Goal: Task Accomplishment & Management: Manage account settings

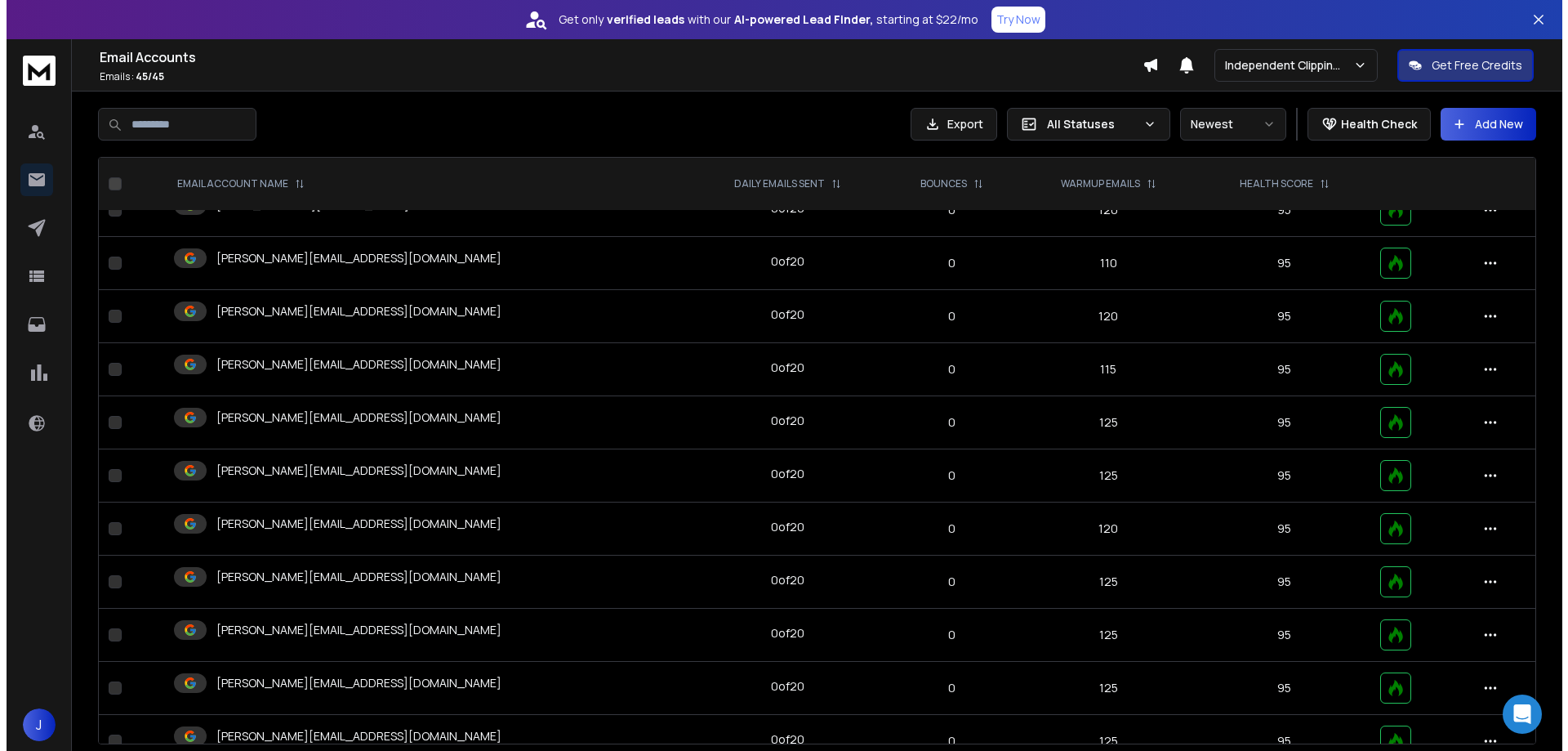
scroll to position [490, 0]
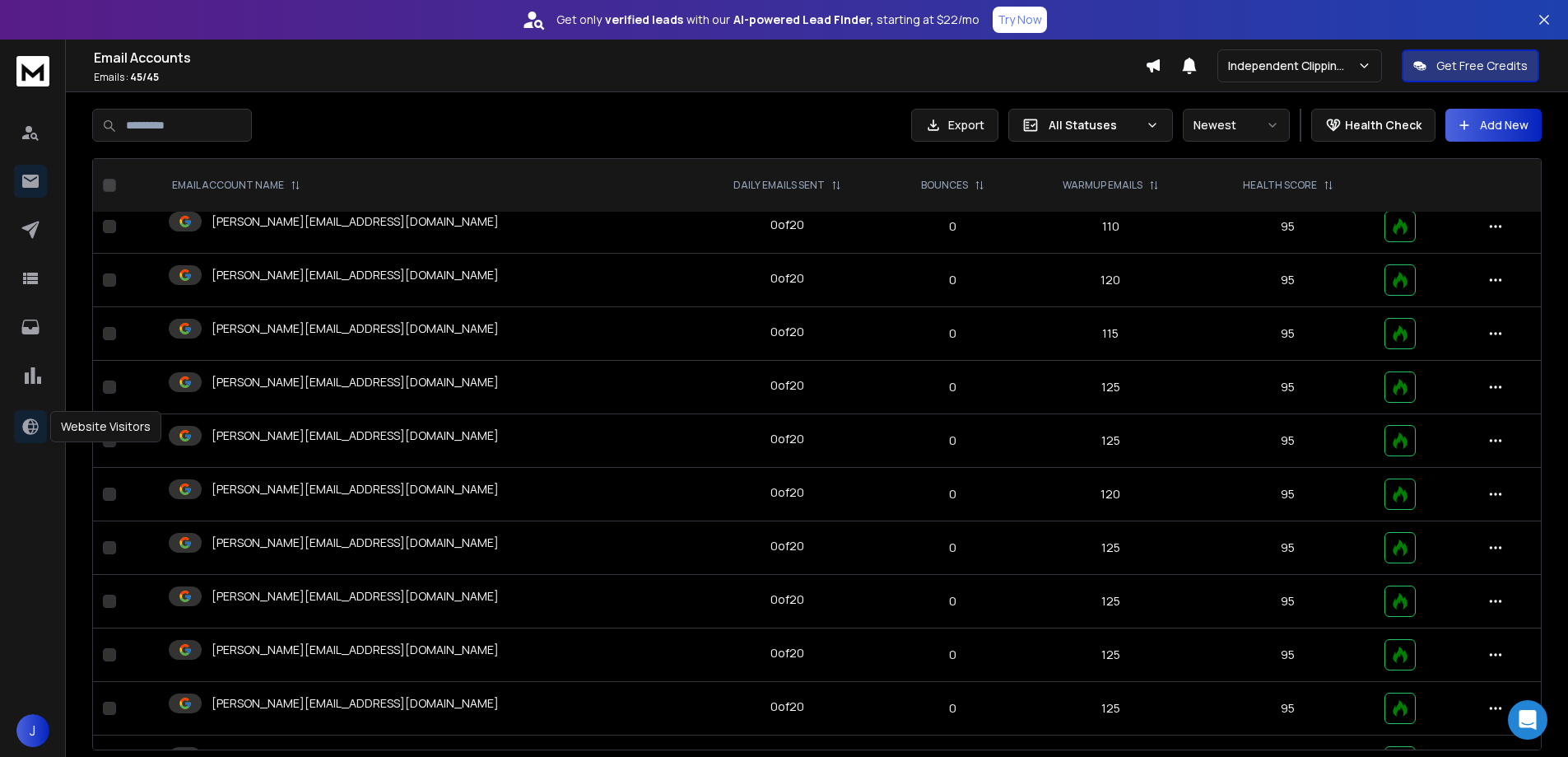
click at [25, 428] on icon at bounding box center [30, 426] width 16 height 16
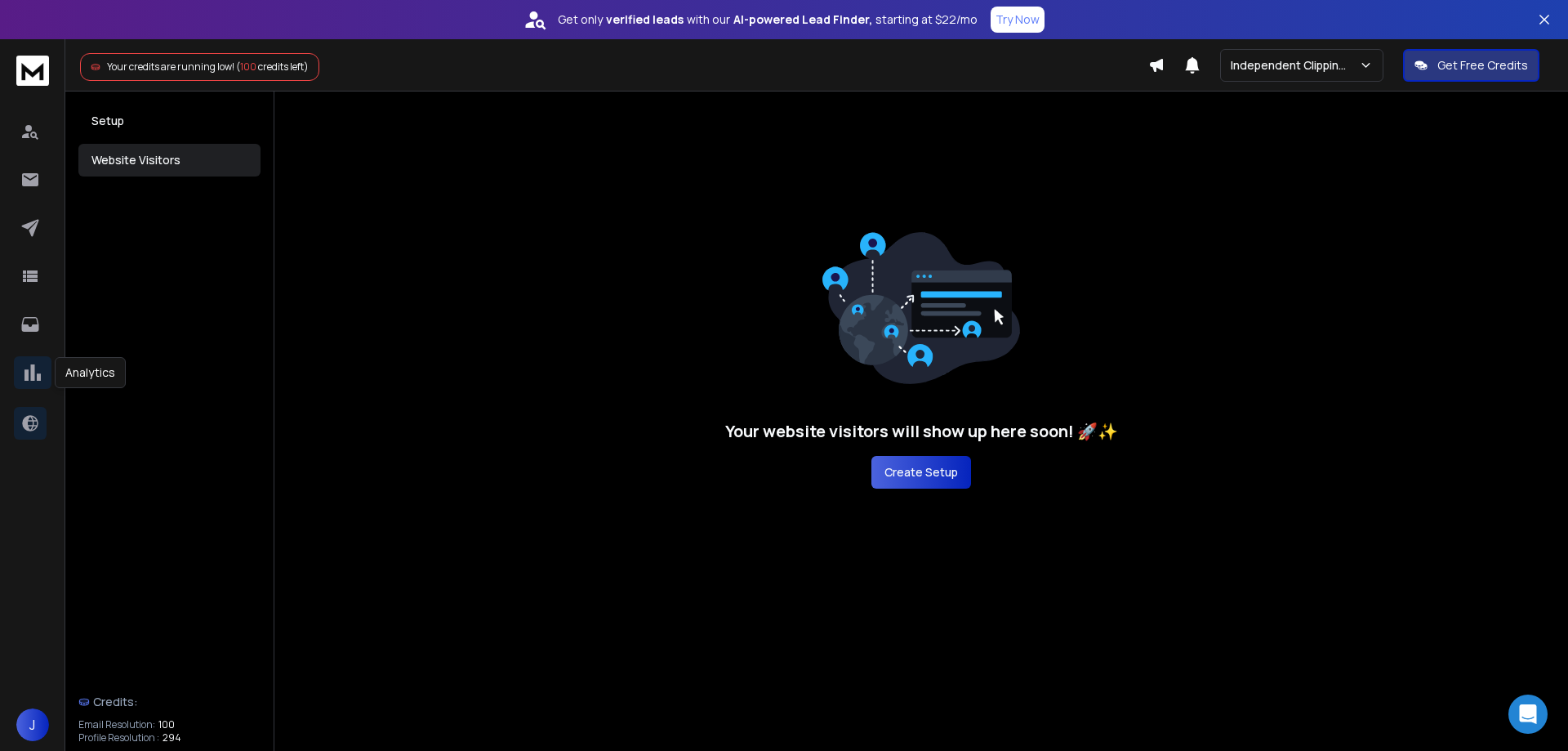
click at [32, 384] on icon at bounding box center [33, 372] width 25 height 25
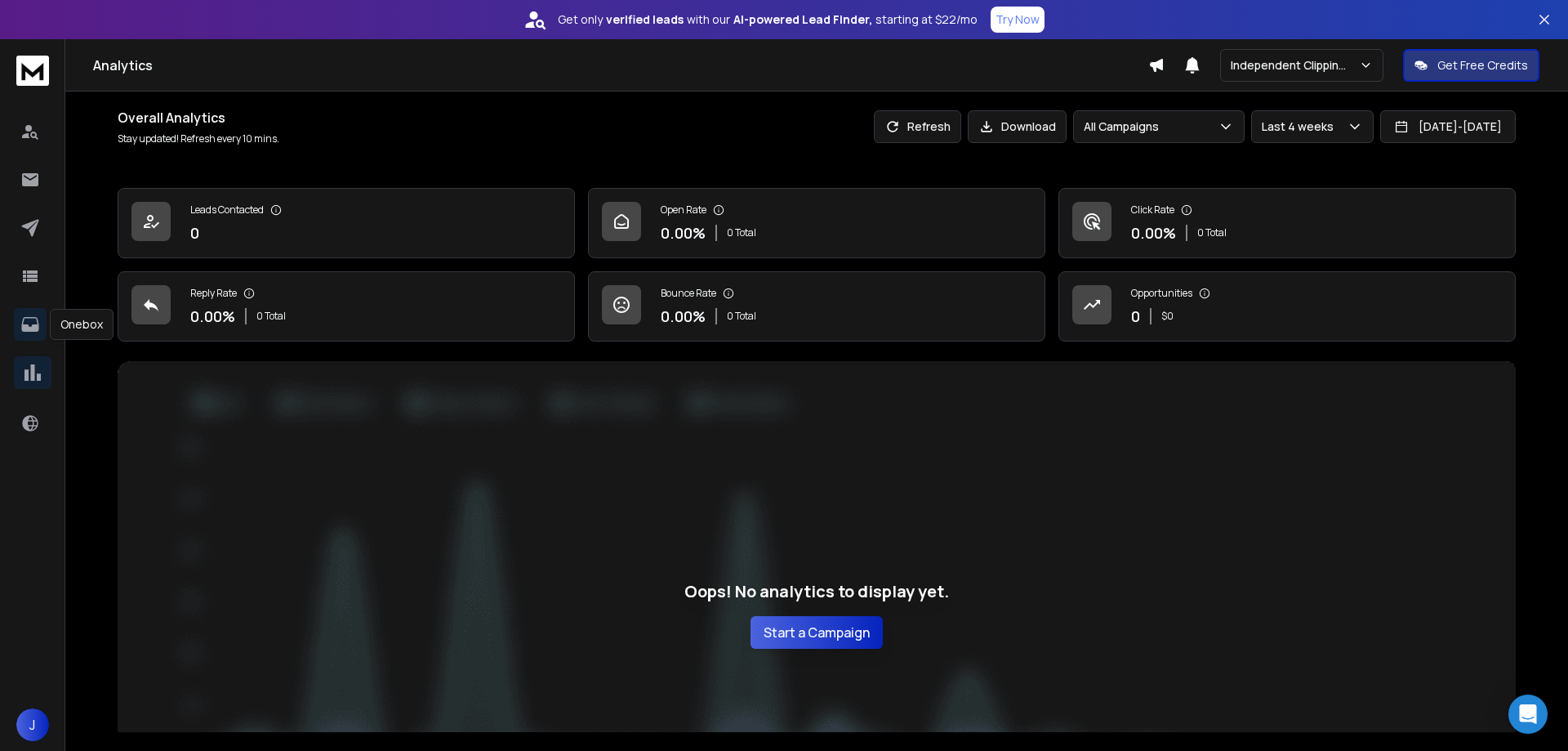
click at [33, 317] on icon at bounding box center [29, 325] width 17 height 15
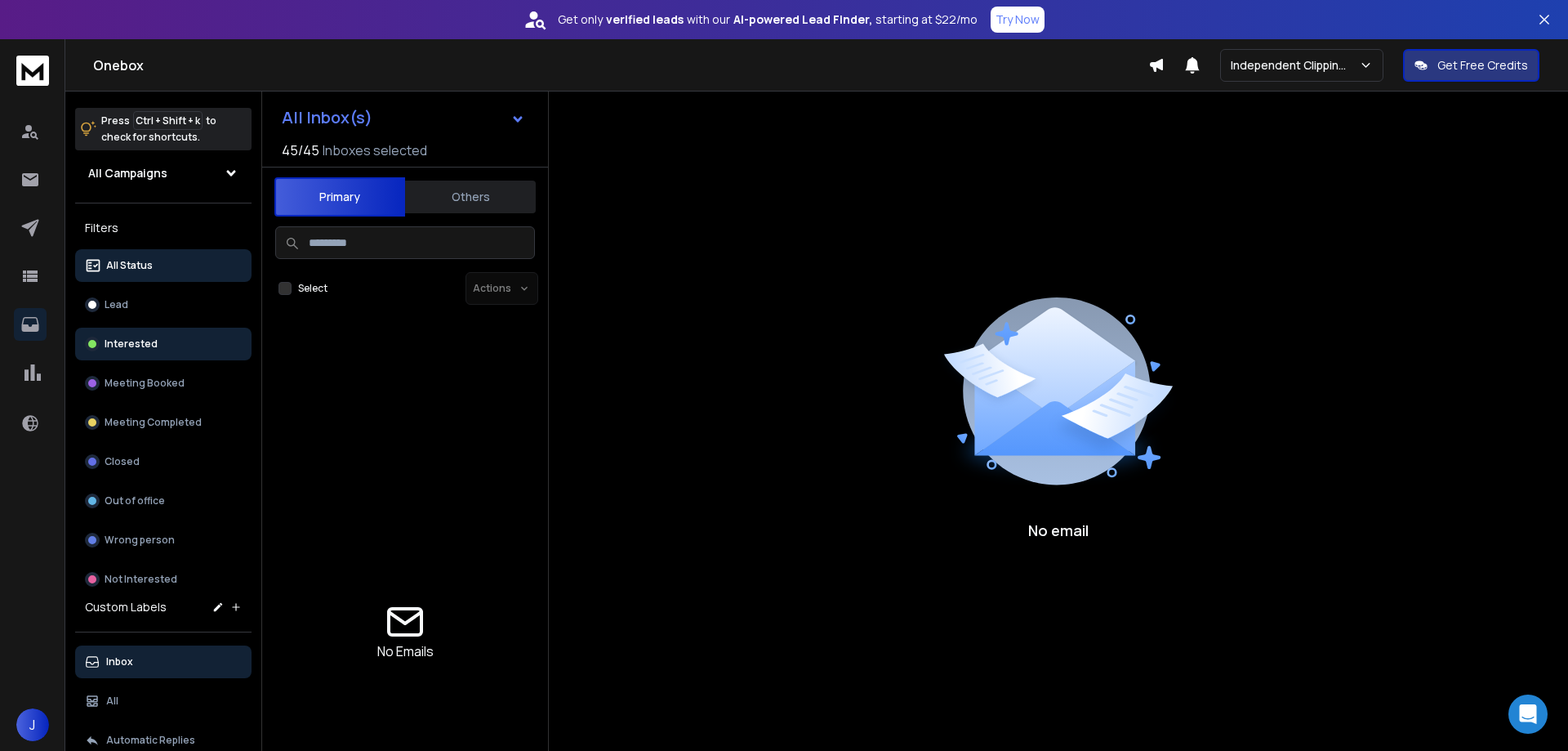
click at [145, 348] on p "Interested" at bounding box center [131, 344] width 53 height 13
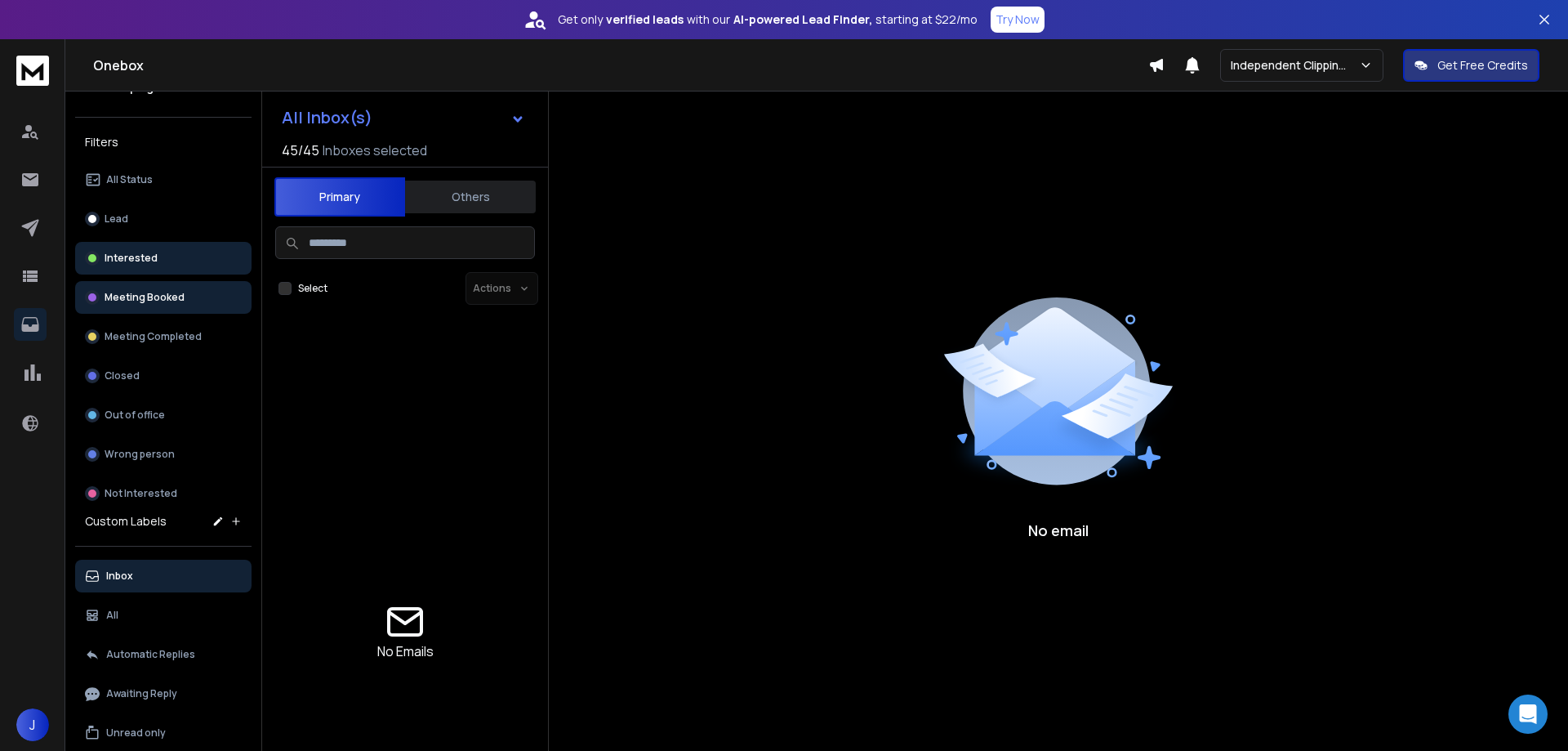
scroll to position [188, 0]
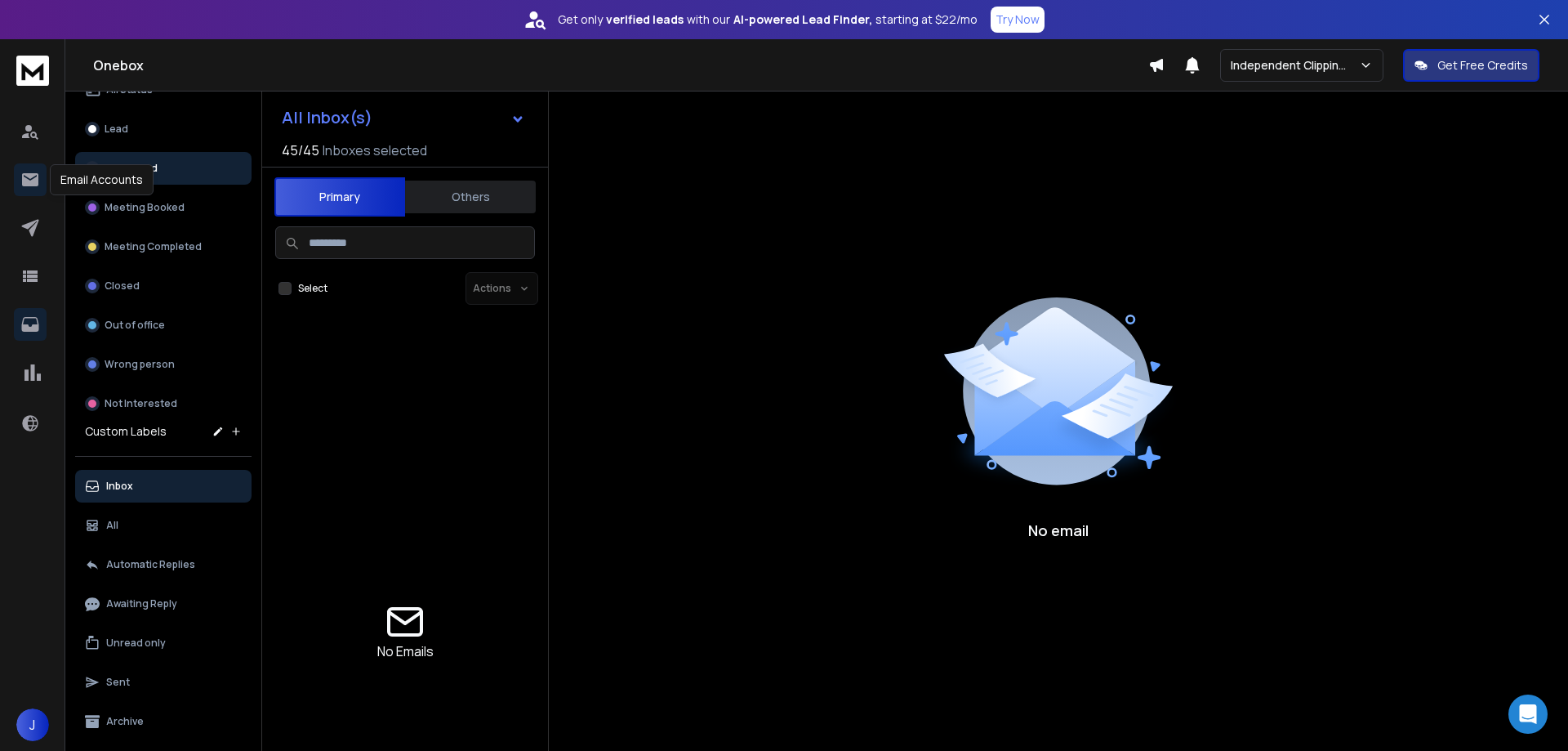
click at [37, 192] on link at bounding box center [30, 179] width 33 height 33
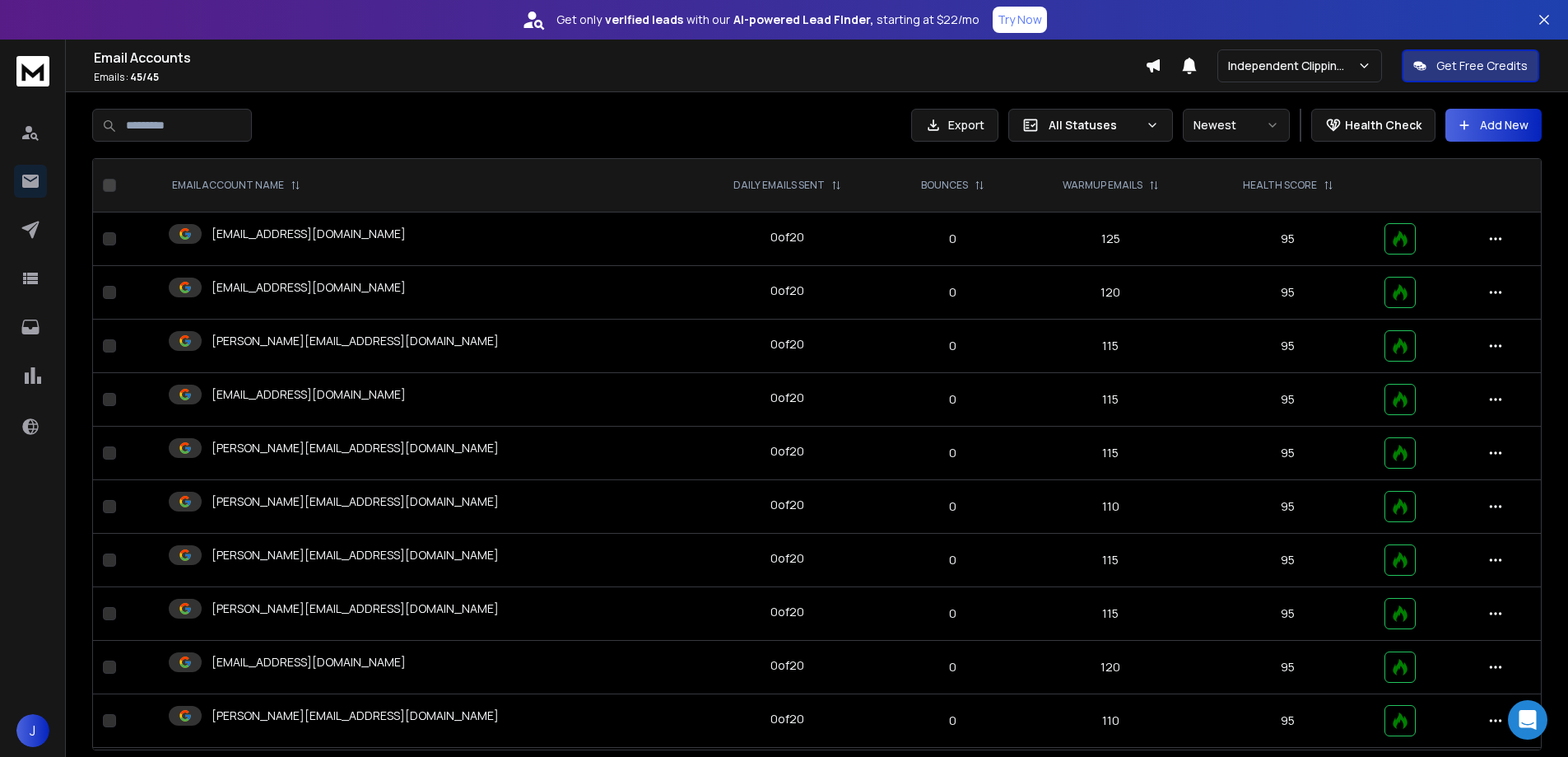
click at [346, 235] on p "[EMAIL_ADDRESS][DOMAIN_NAME]" at bounding box center [308, 233] width 194 height 16
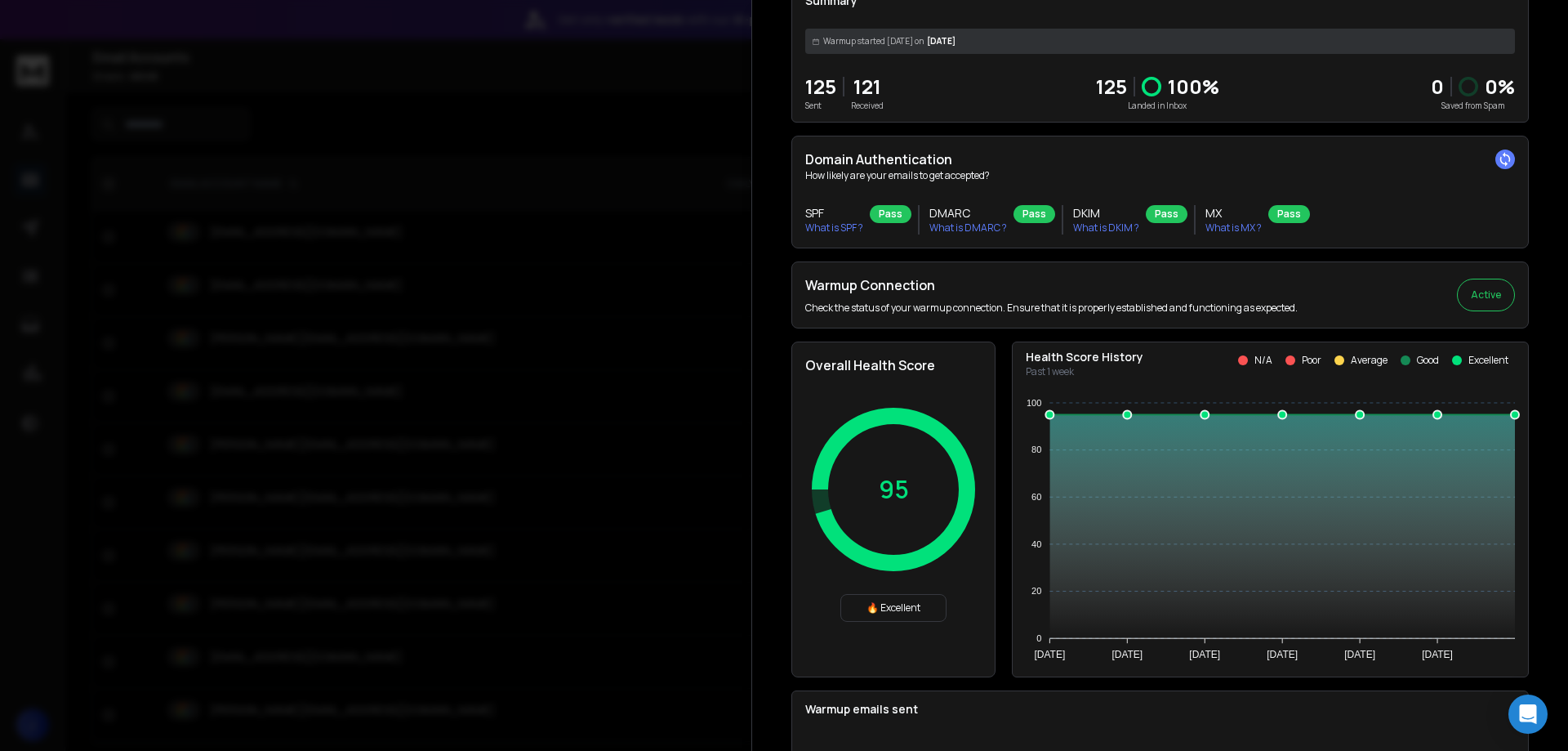
scroll to position [137, 0]
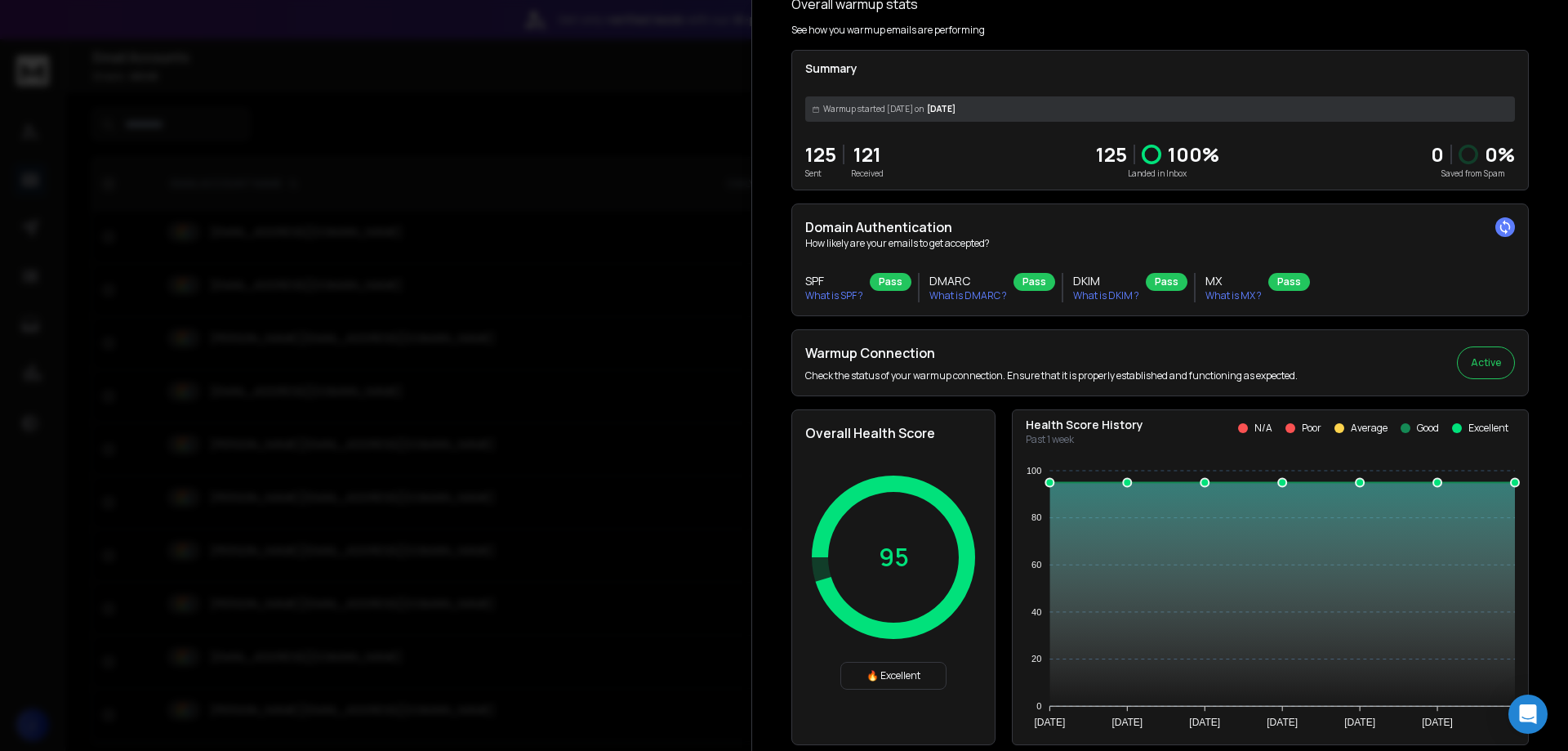
click at [754, 94] on div "Multi Select Table Sheet [PERSON_NAME][EMAIL_ADDRESS][DOMAIN_NAME] Overview Cam…" at bounding box center [1159, 375] width 816 height 751
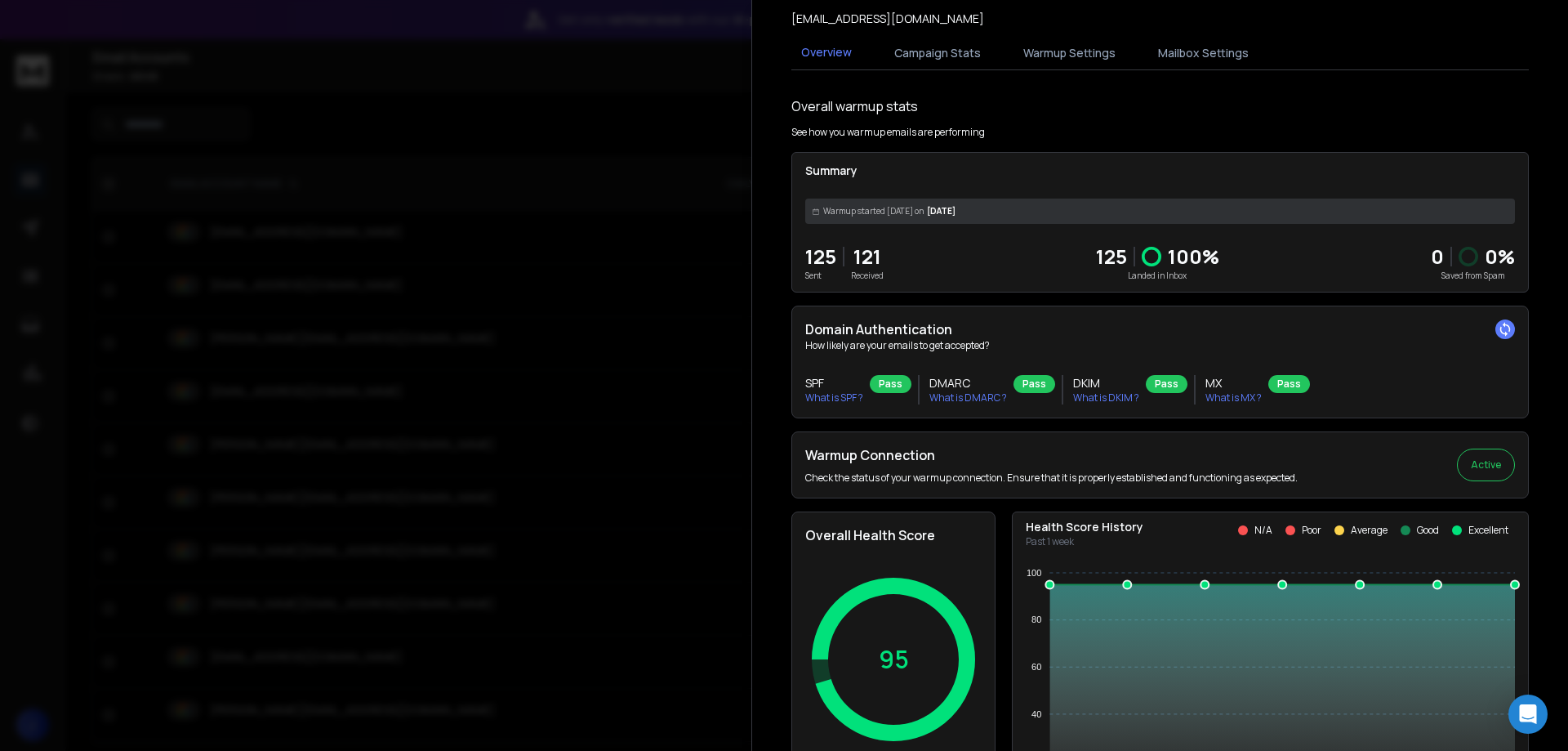
scroll to position [0, 0]
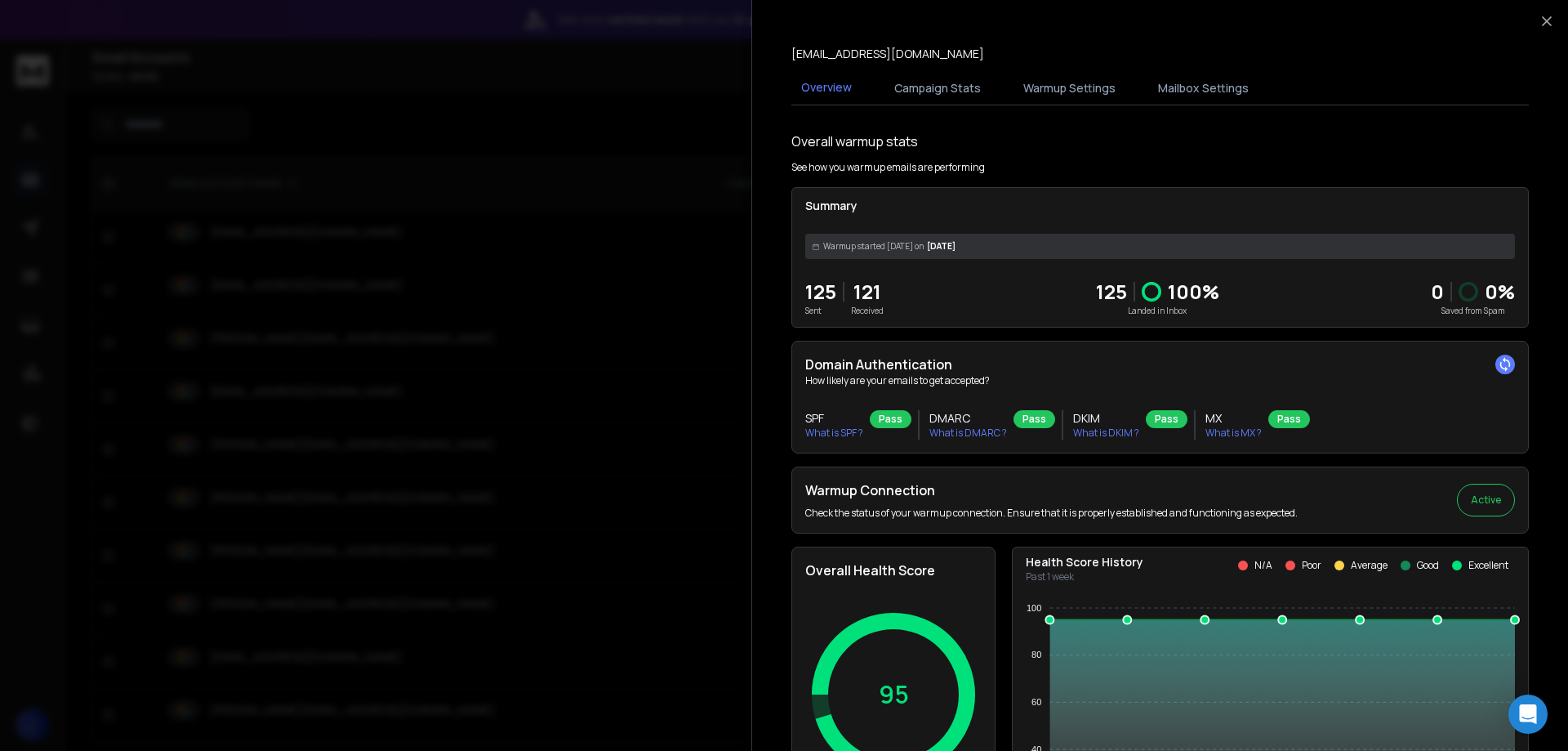
click at [930, 75] on button "Campaign Stats" at bounding box center [938, 88] width 106 height 36
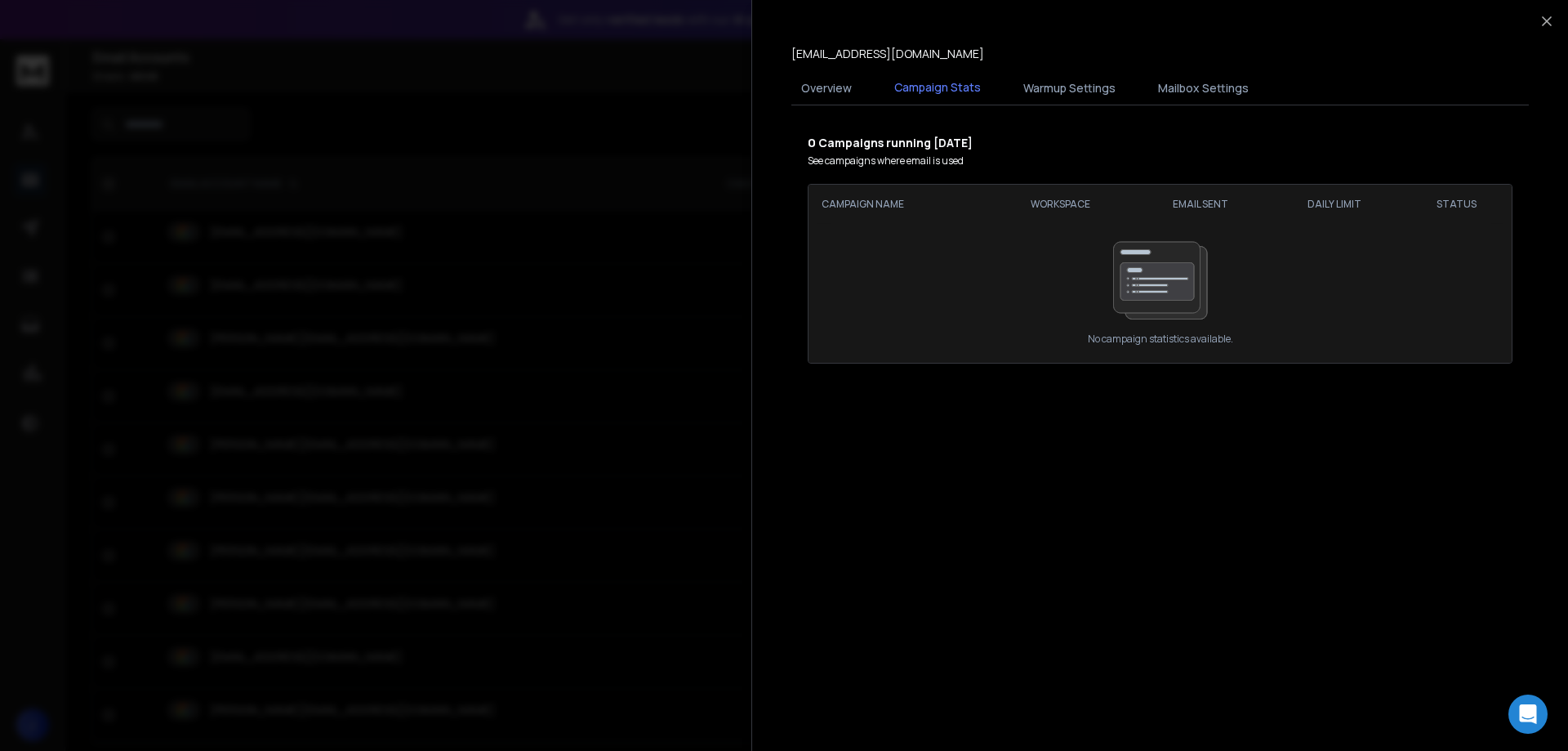
click at [1081, 76] on button "Warmup Settings" at bounding box center [1070, 88] width 112 height 36
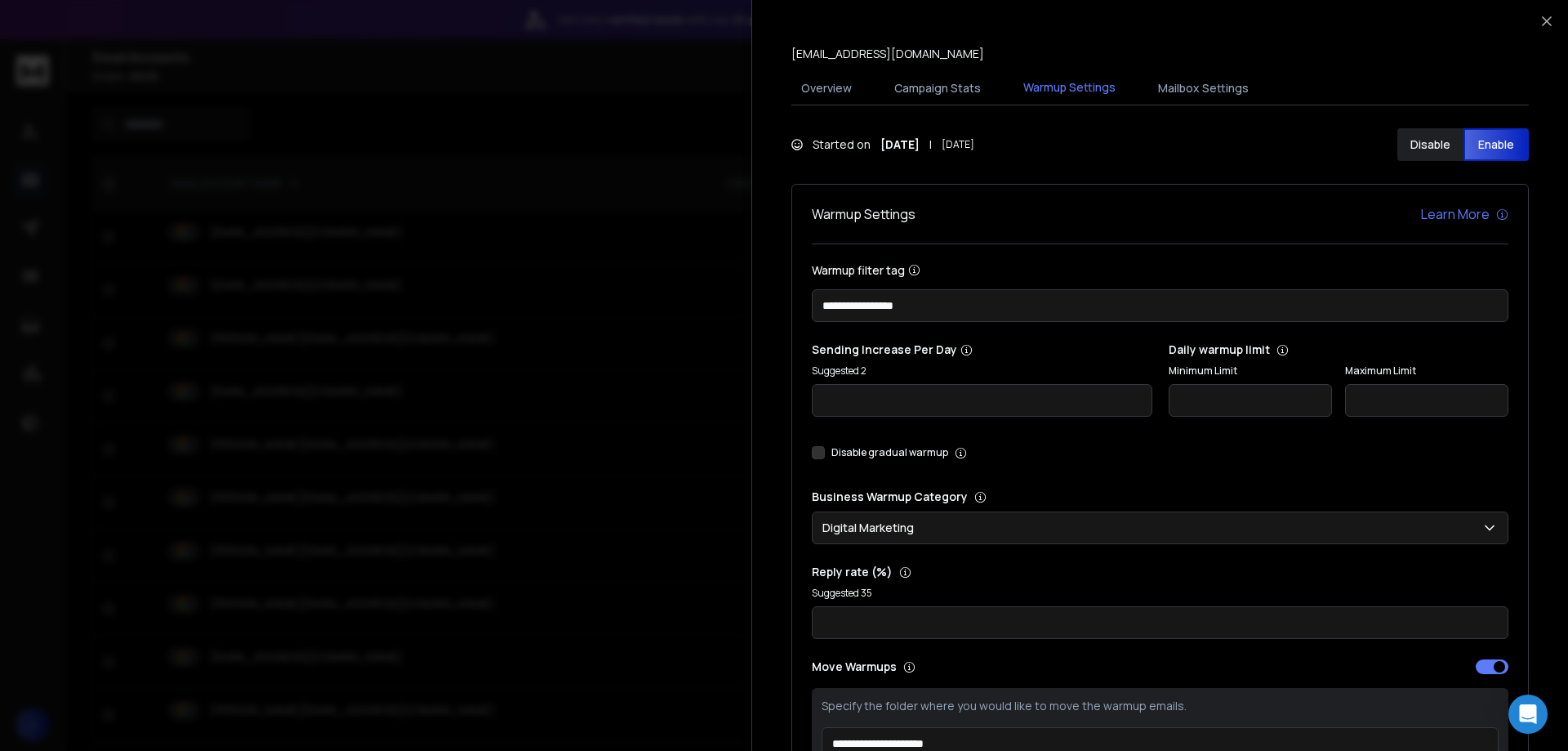
click at [1192, 80] on button "Mailbox Settings" at bounding box center [1204, 88] width 110 height 36
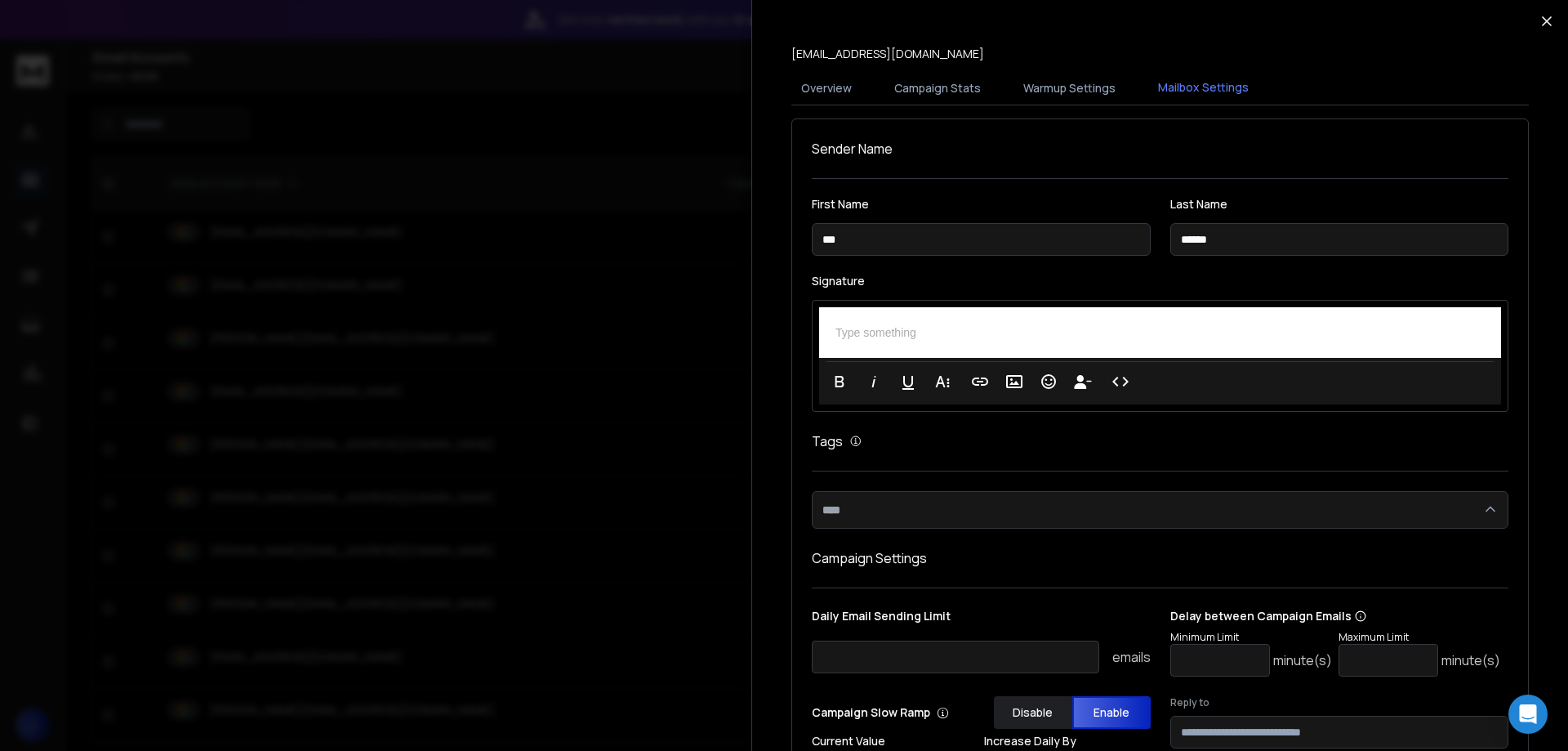
click at [1540, 16] on icon "button" at bounding box center [1547, 21] width 16 height 16
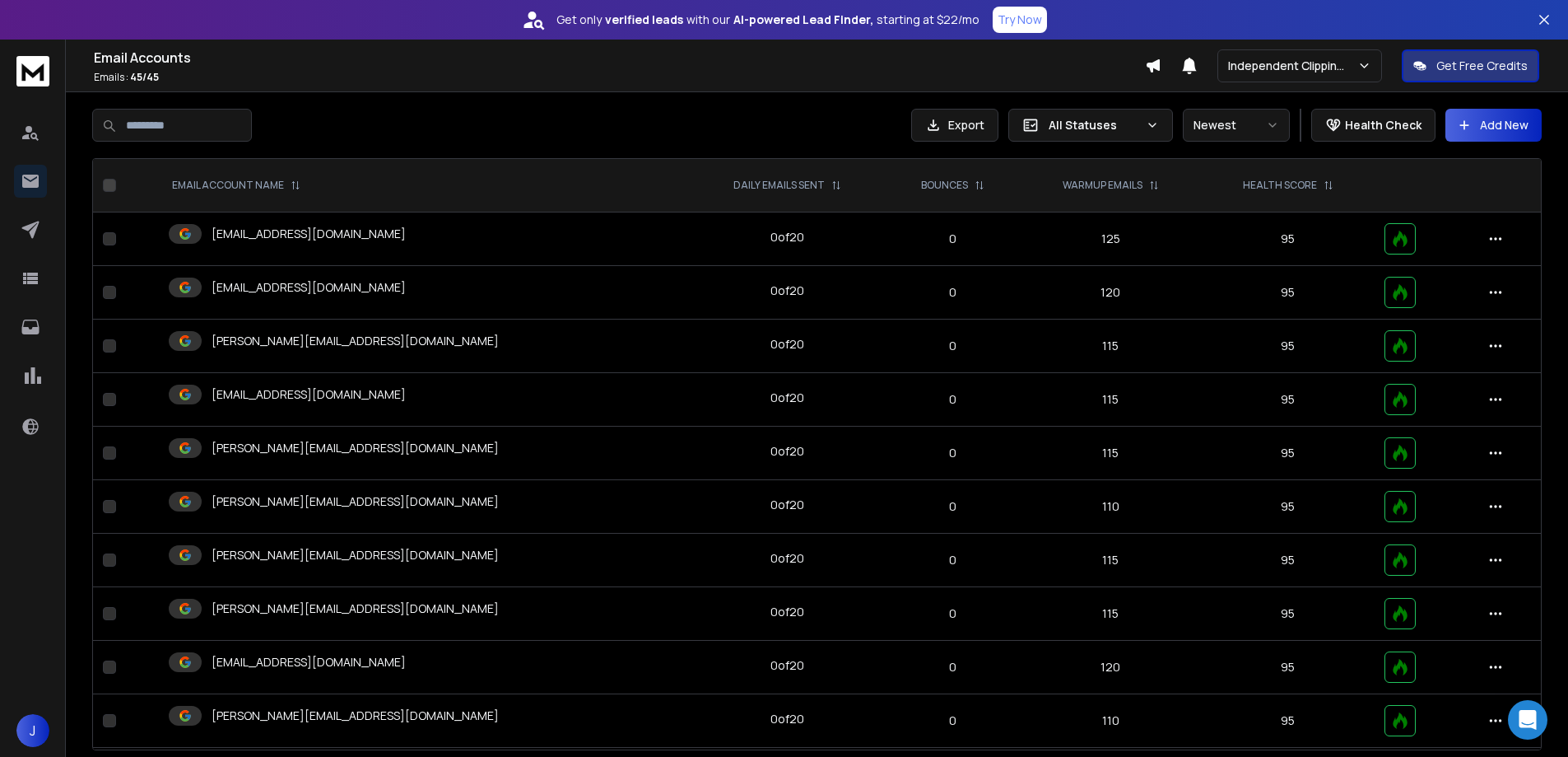
click at [293, 282] on p "[EMAIL_ADDRESS][DOMAIN_NAME]" at bounding box center [308, 287] width 194 height 16
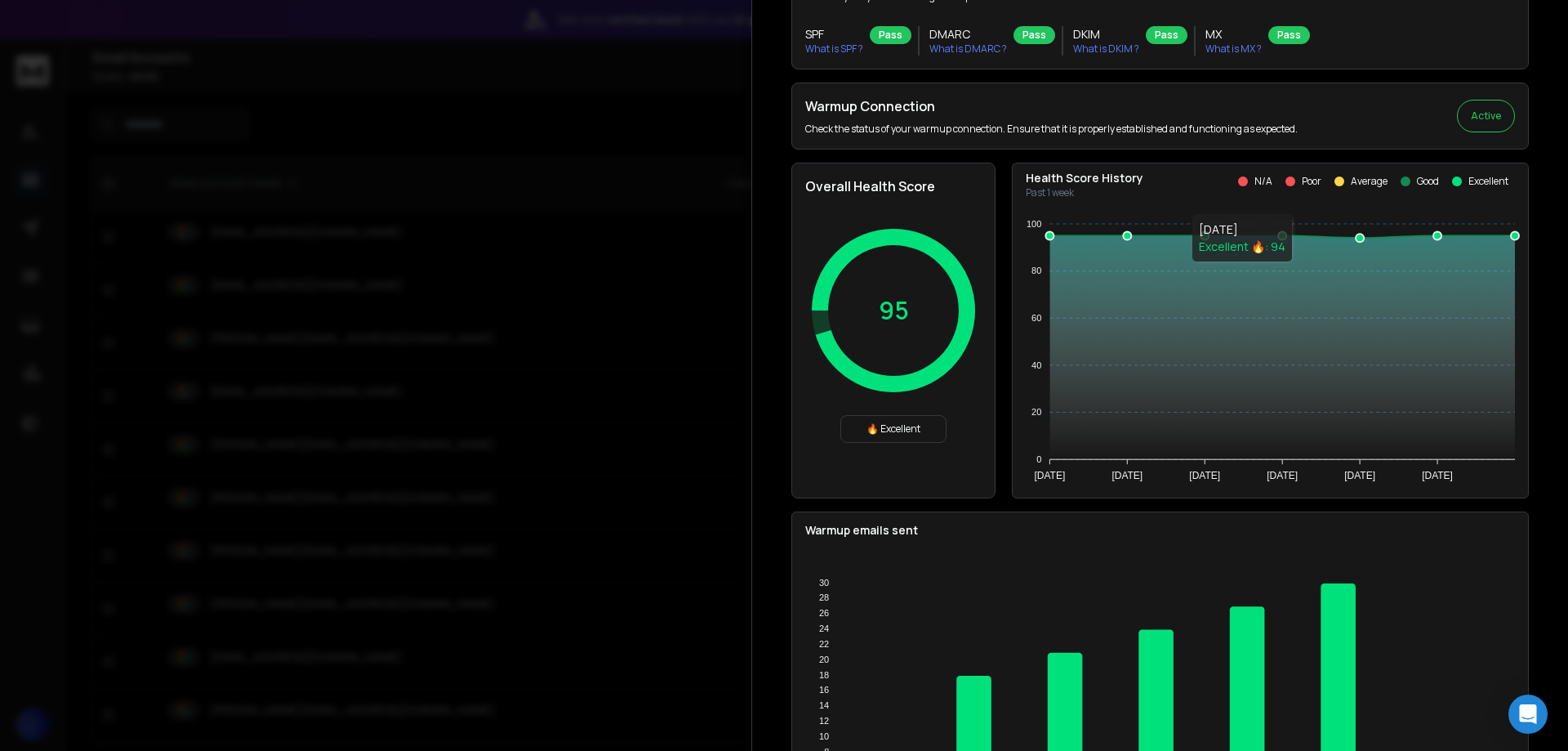
scroll to position [382, 0]
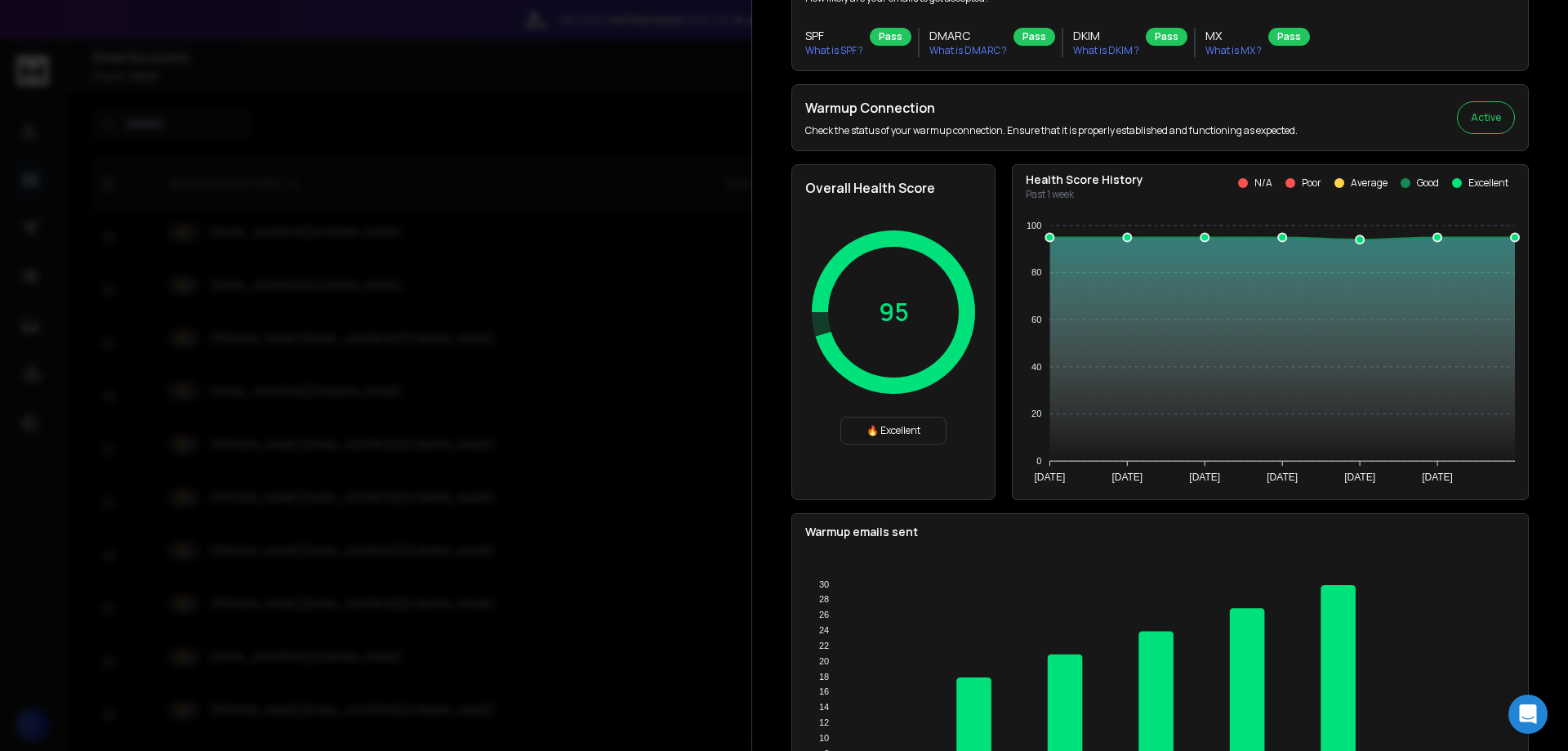
click at [646, 234] on div at bounding box center [784, 375] width 1568 height 751
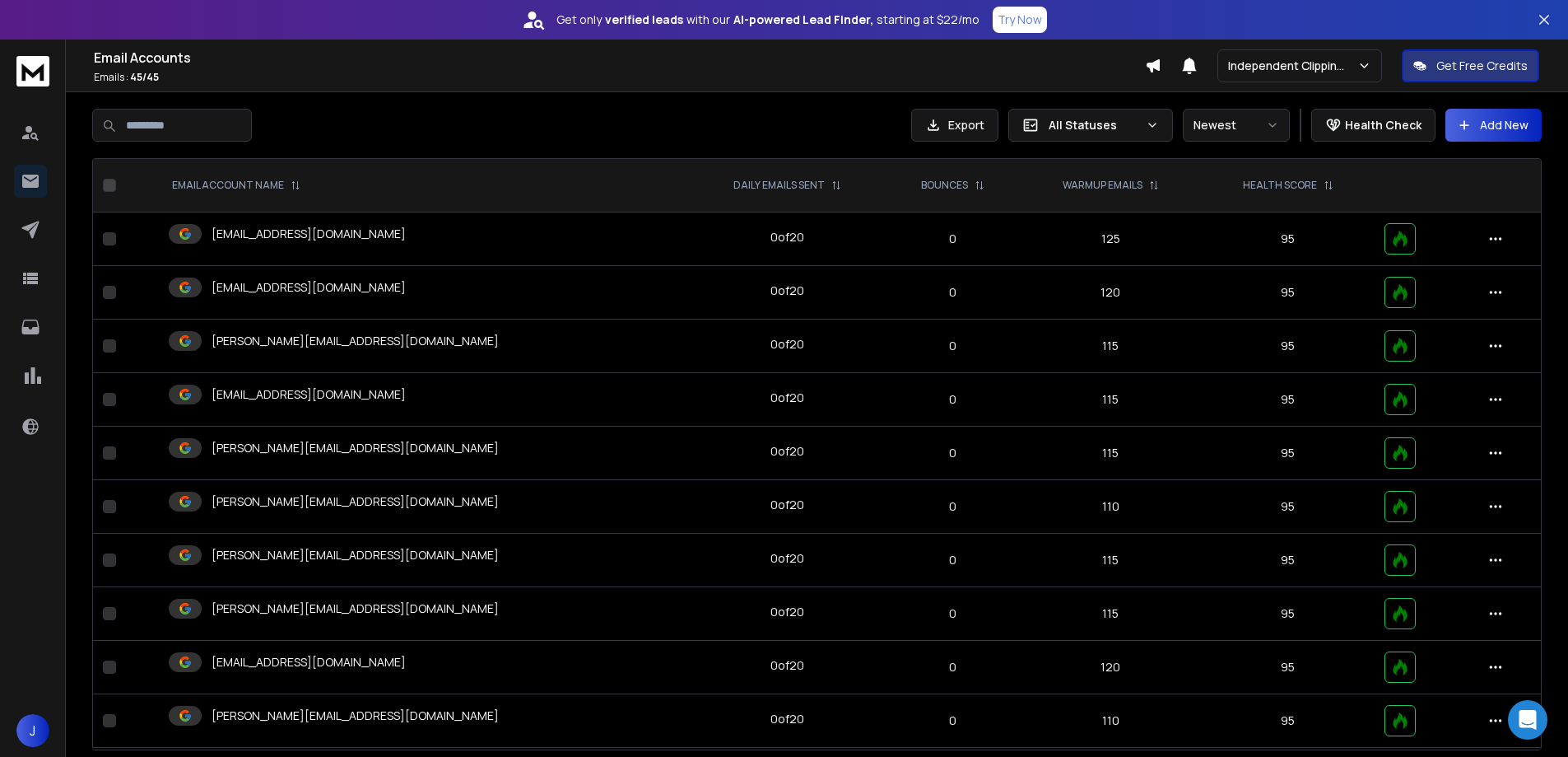
click at [312, 612] on p "[PERSON_NAME][EMAIL_ADDRESS][DOMAIN_NAME]" at bounding box center [356, 609] width 288 height 16
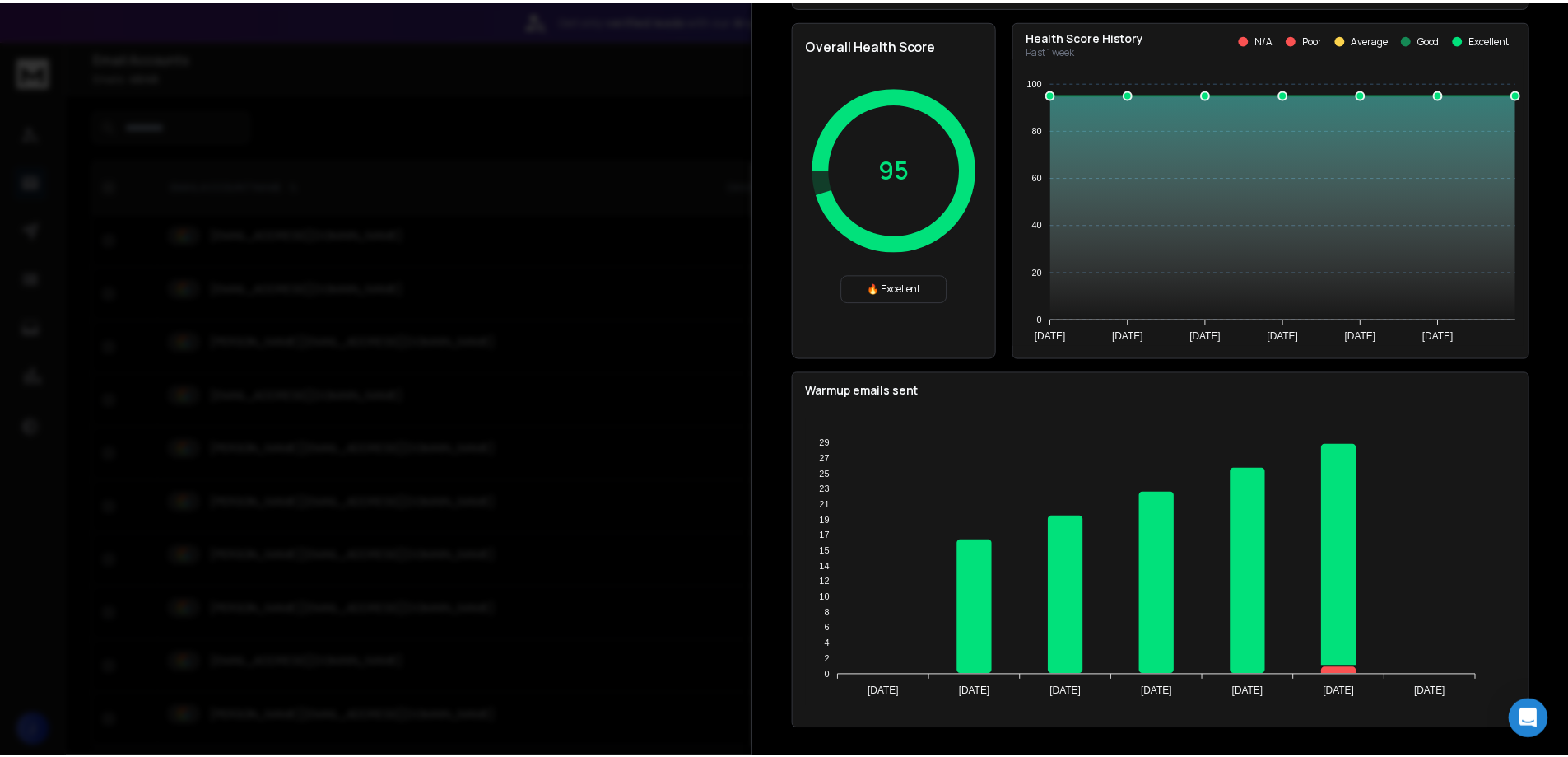
scroll to position [551, 0]
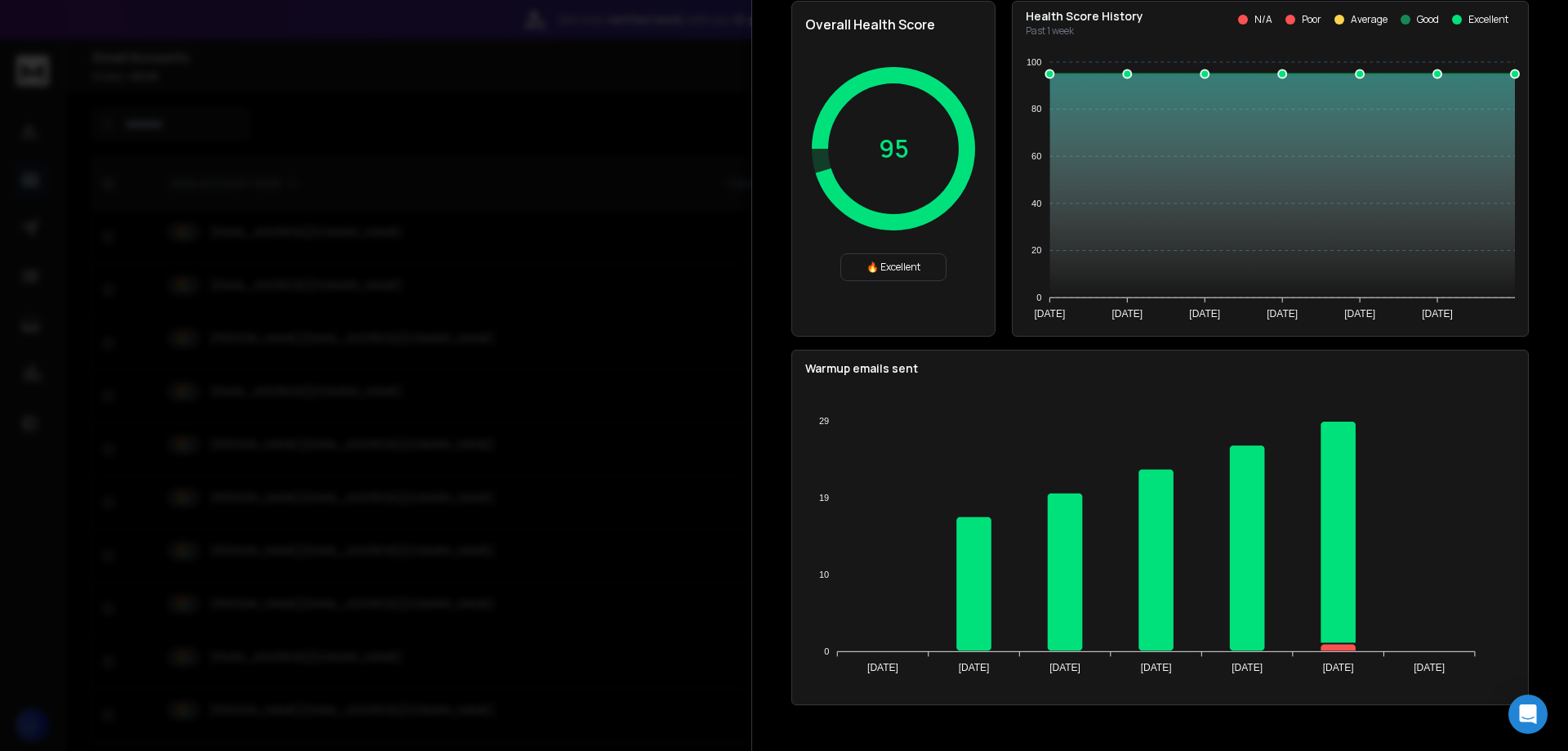
click at [581, 265] on div at bounding box center [784, 375] width 1568 height 751
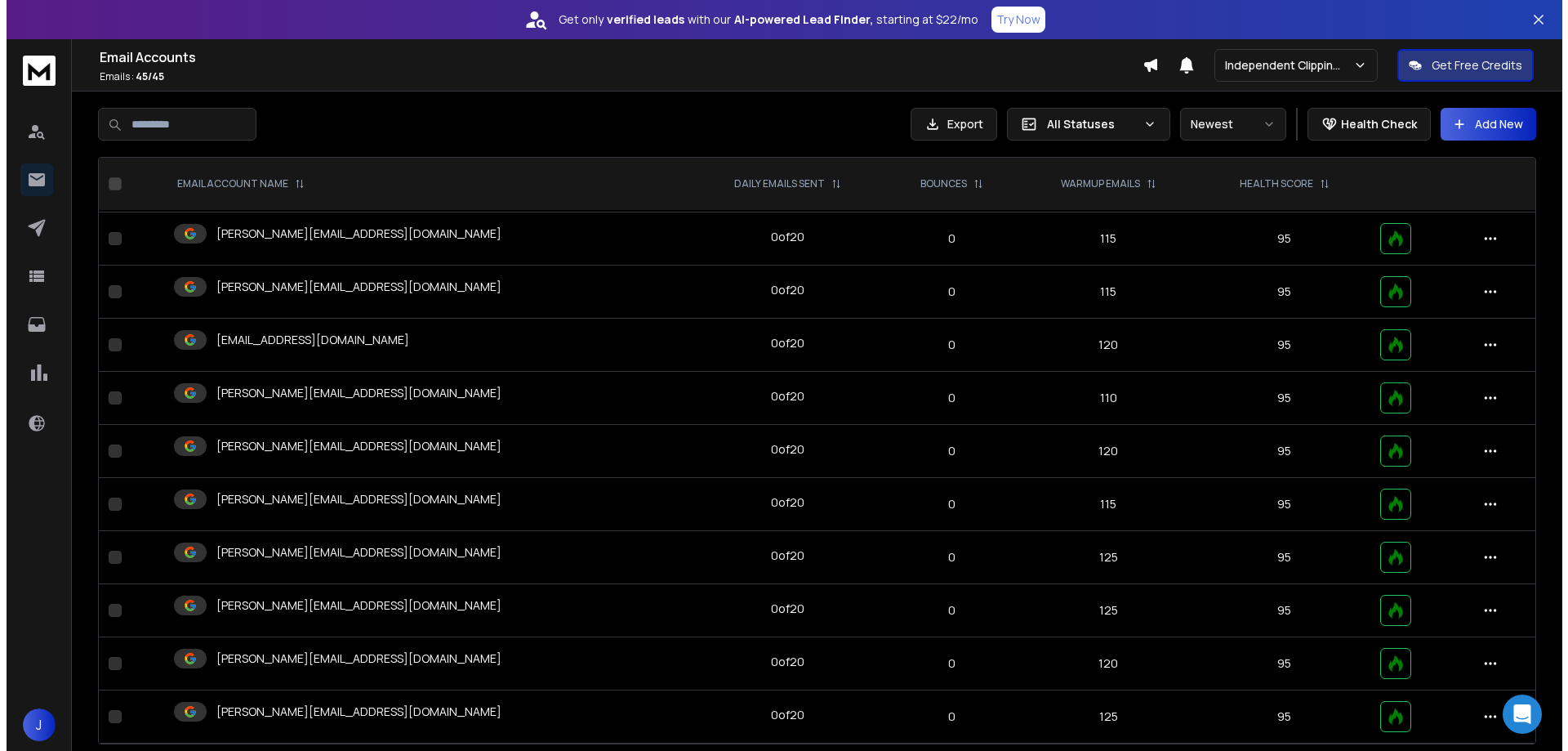
scroll to position [0, 0]
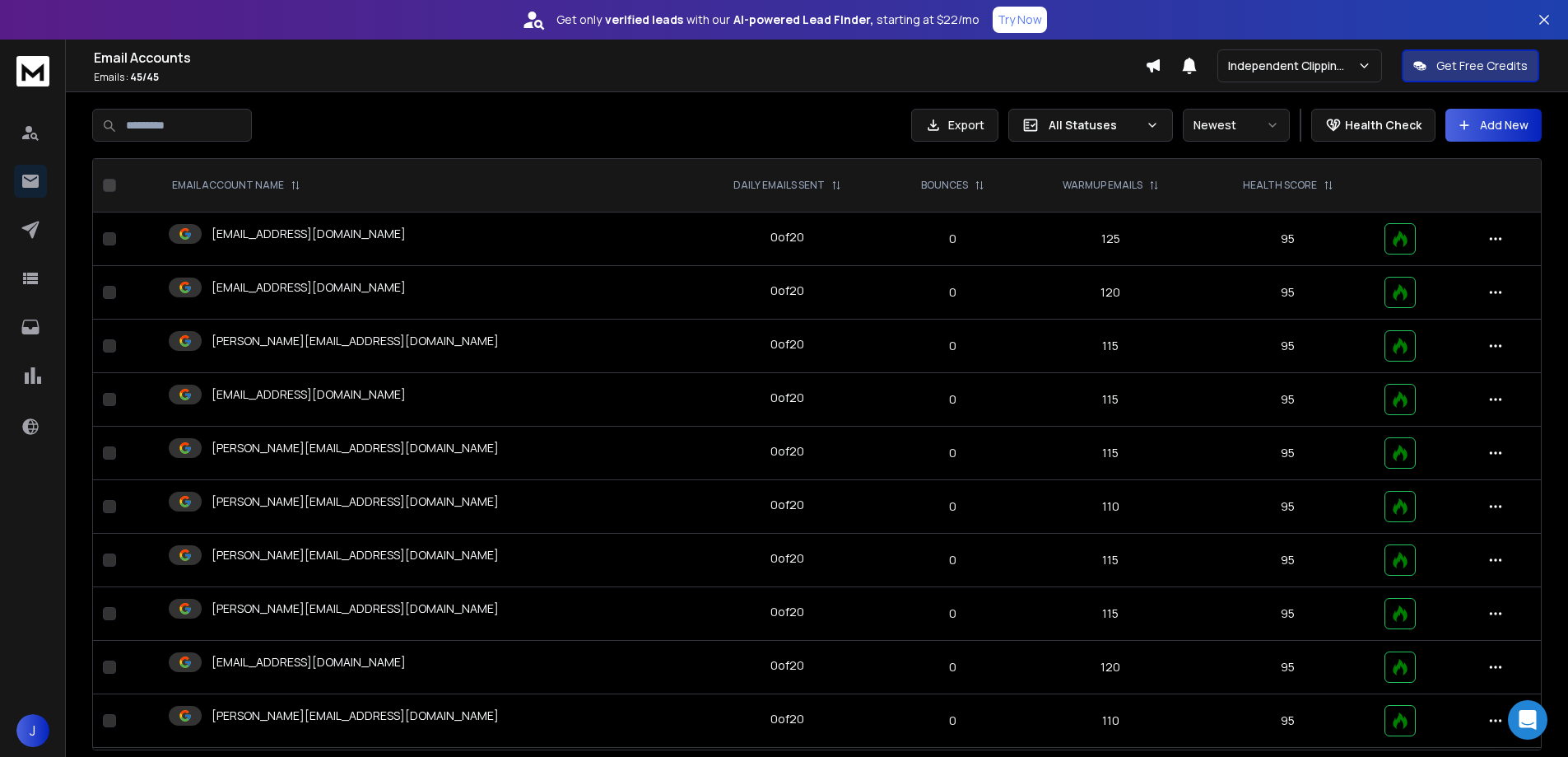
click at [1075, 236] on td "125" at bounding box center [1111, 240] width 182 height 54
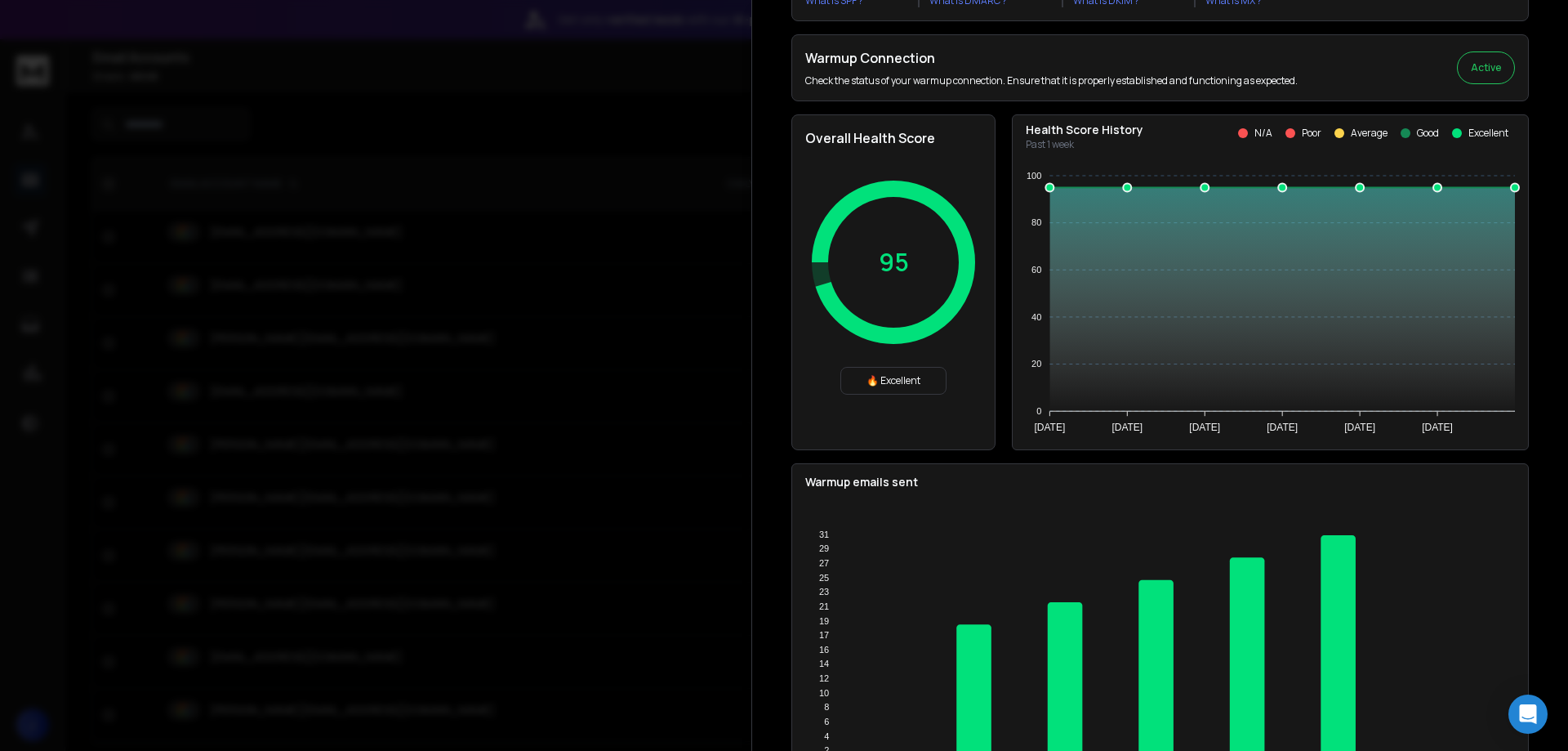
scroll to position [546, 0]
